Goal: Task Accomplishment & Management: Manage account settings

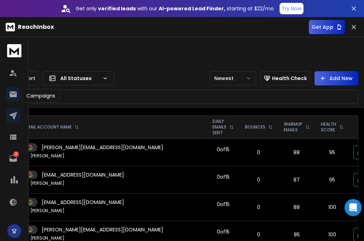
click at [15, 112] on icon at bounding box center [13, 116] width 9 height 9
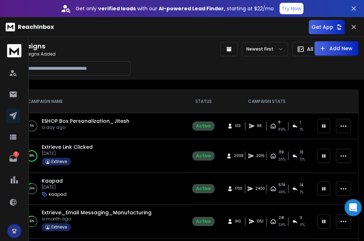
click at [63, 177] on span "Kaapad" at bounding box center [52, 180] width 21 height 7
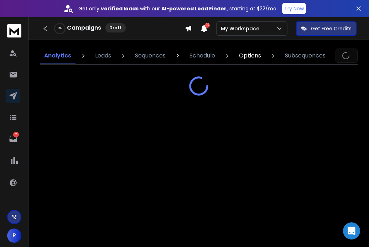
click at [255, 56] on p "Options" at bounding box center [250, 55] width 22 height 9
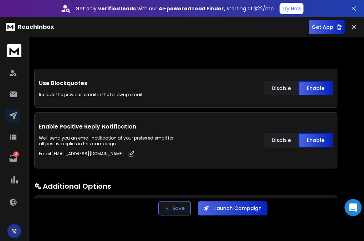
scroll to position [1162, 0]
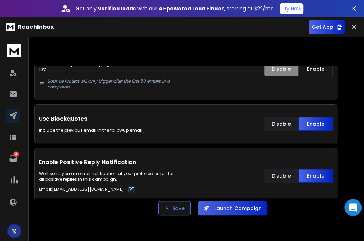
click at [134, 187] on icon at bounding box center [131, 190] width 6 height 6
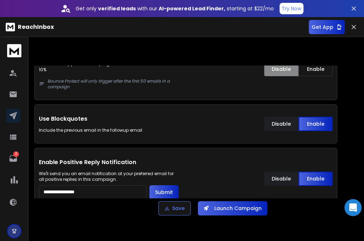
drag, startPoint x: 138, startPoint y: 174, endPoint x: 50, endPoint y: 168, distance: 88.2
click at [50, 168] on div "Email Settings Sending Patterns AI Reply Agent New Deliverability Additional Op…" at bounding box center [173, 132] width 346 height 133
type input "**********"
click at [178, 185] on button "Submit" at bounding box center [163, 192] width 29 height 14
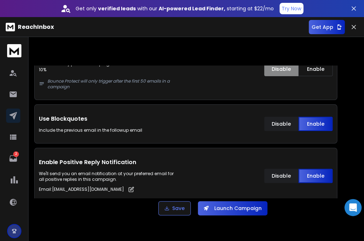
click at [267, 216] on button "Launch Campaign" at bounding box center [232, 208] width 69 height 14
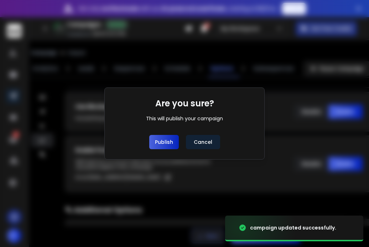
click at [169, 145] on button "Publish" at bounding box center [164, 142] width 30 height 14
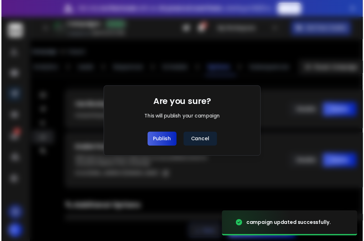
scroll to position [1162, 0]
